Goal: Navigation & Orientation: Understand site structure

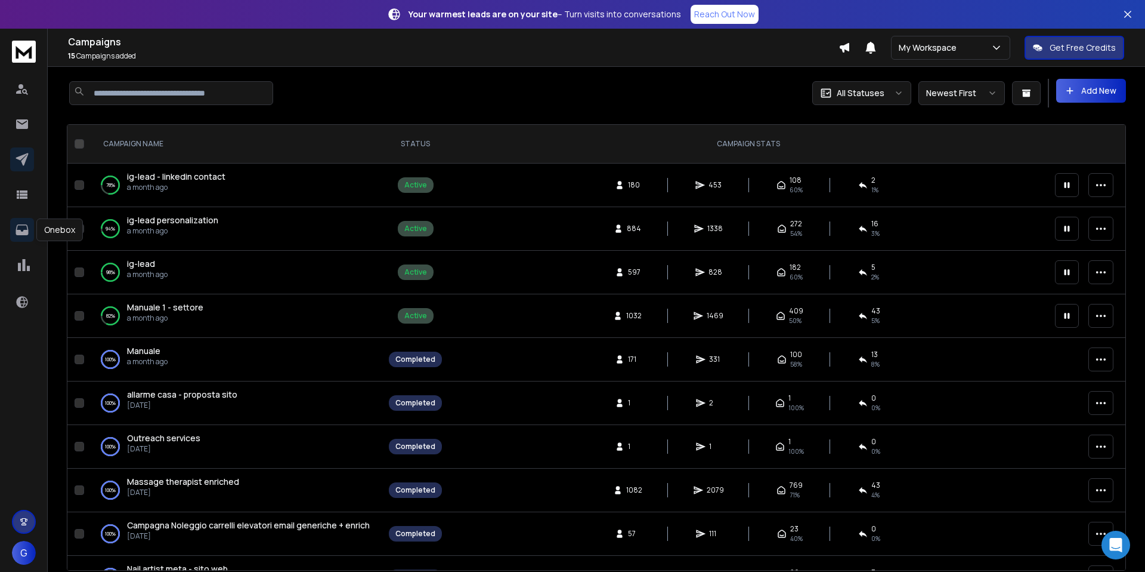
click at [27, 234] on icon at bounding box center [22, 230] width 14 height 14
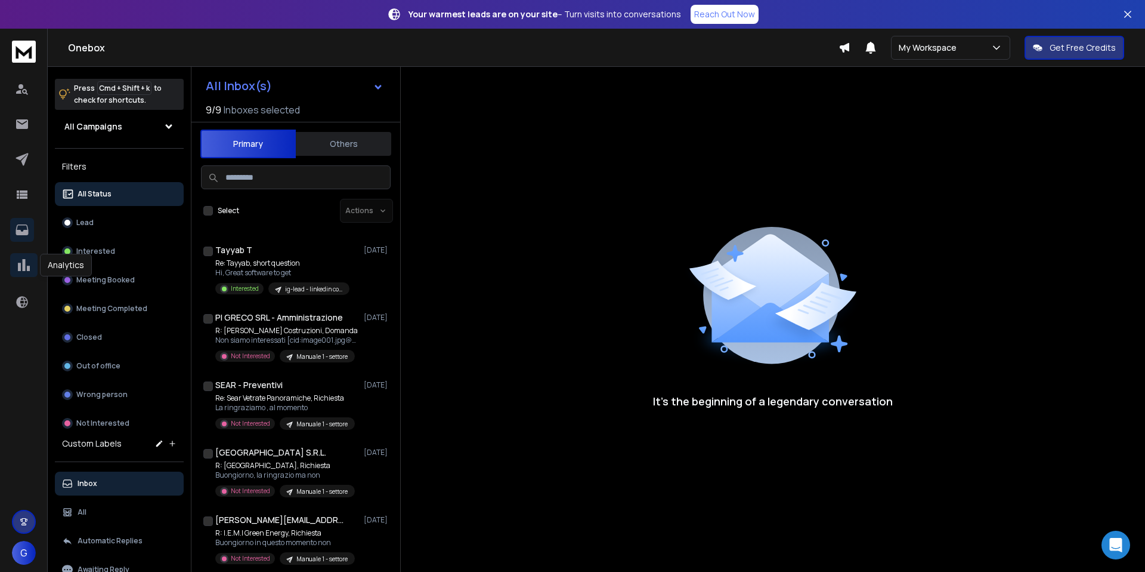
click at [13, 269] on link at bounding box center [23, 264] width 27 height 27
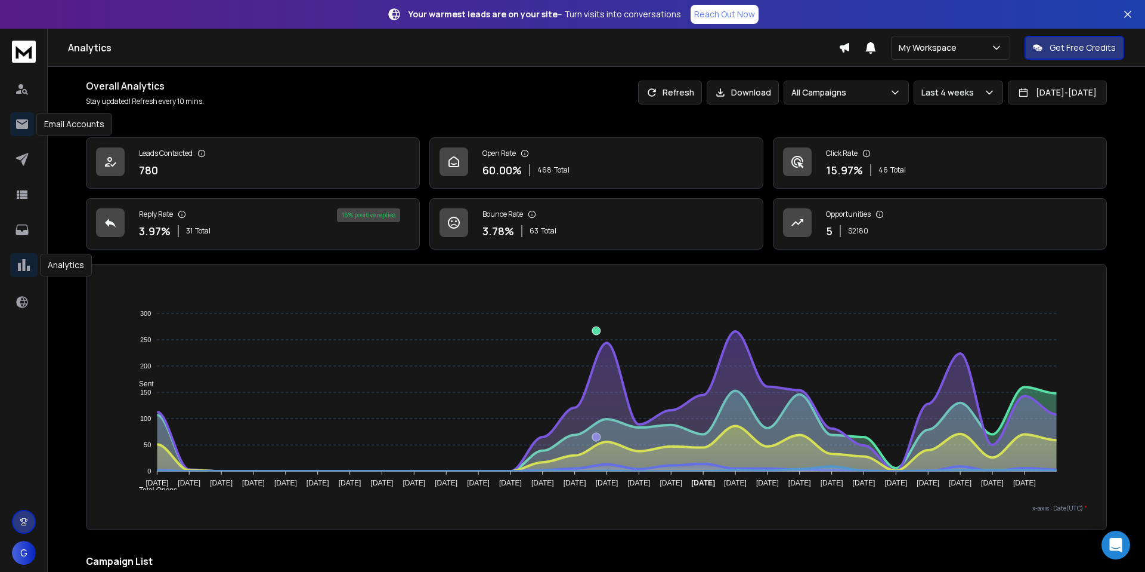
click at [22, 128] on icon at bounding box center [22, 124] width 12 height 10
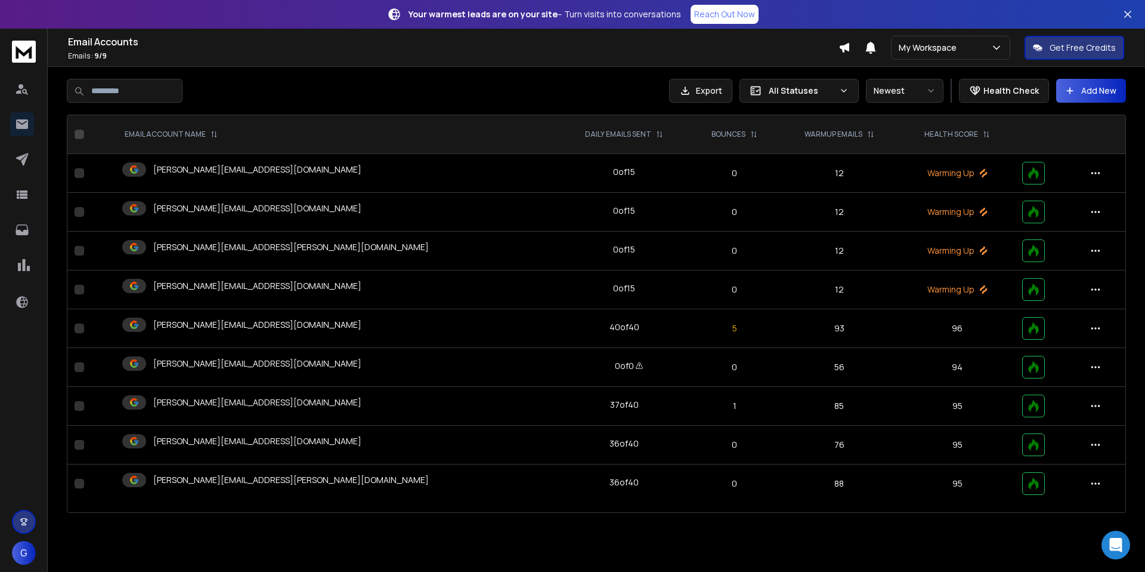
click at [558, 363] on td "0 of 0" at bounding box center [624, 363] width 132 height 31
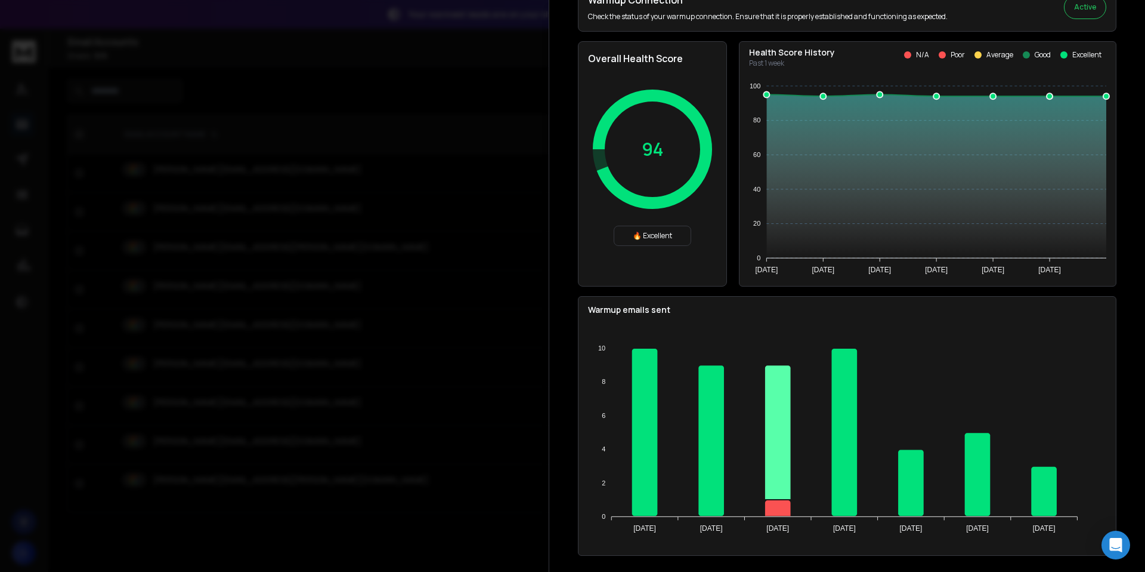
scroll to position [408, 0]
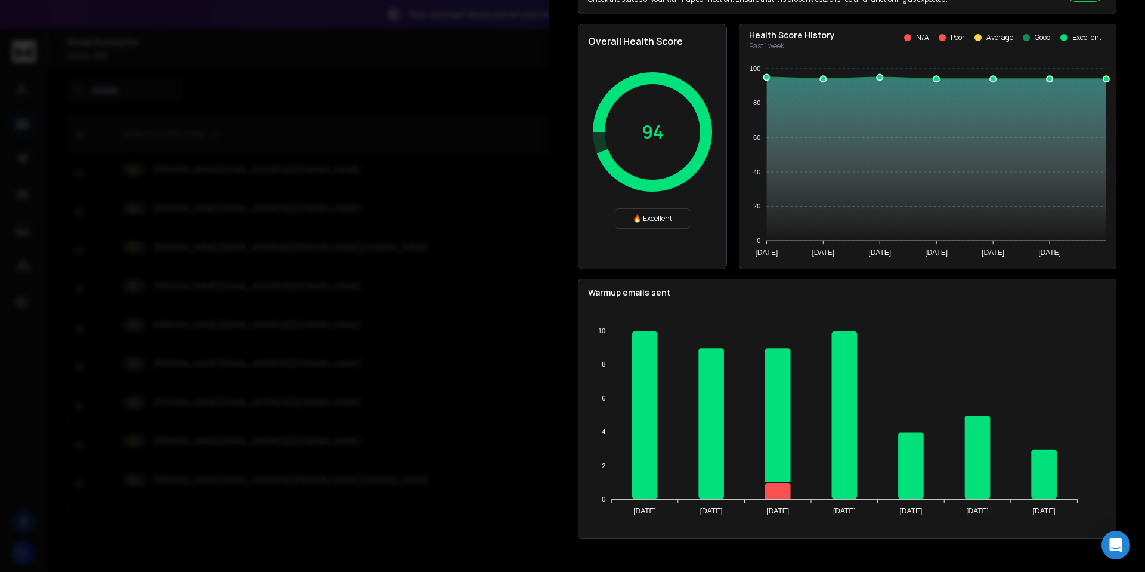
click at [501, 174] on div at bounding box center [572, 286] width 1145 height 572
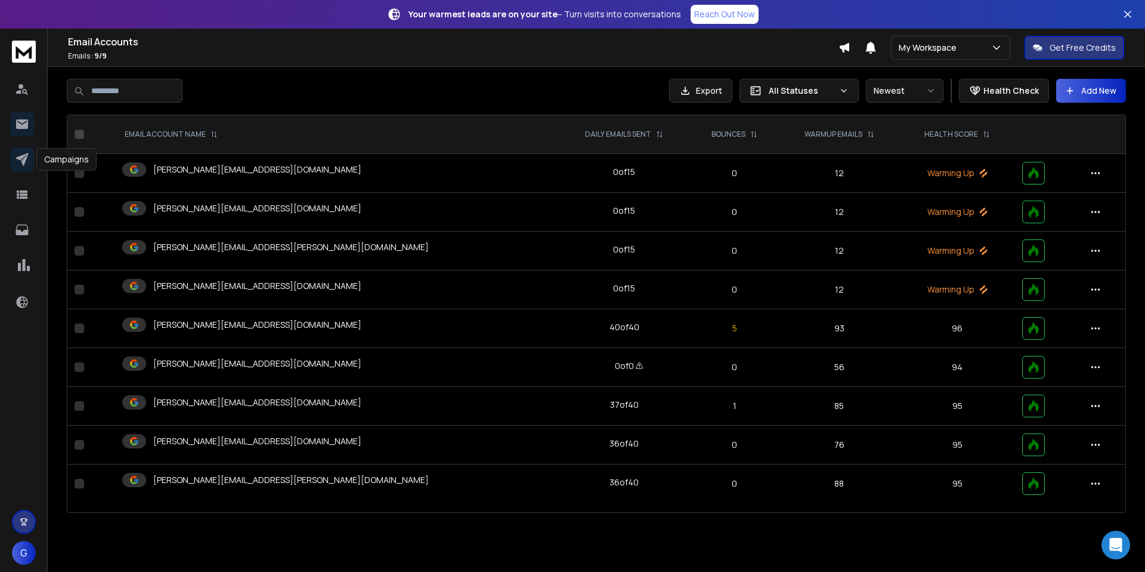
click at [13, 157] on link at bounding box center [22, 159] width 24 height 24
